Goal: Task Accomplishment & Management: Use online tool/utility

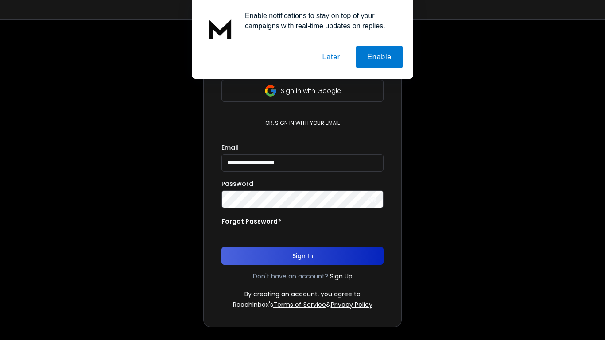
type input "**********"
click at [303, 256] on button "Sign In" at bounding box center [303, 256] width 162 height 18
